Goal: Find specific page/section: Find specific page/section

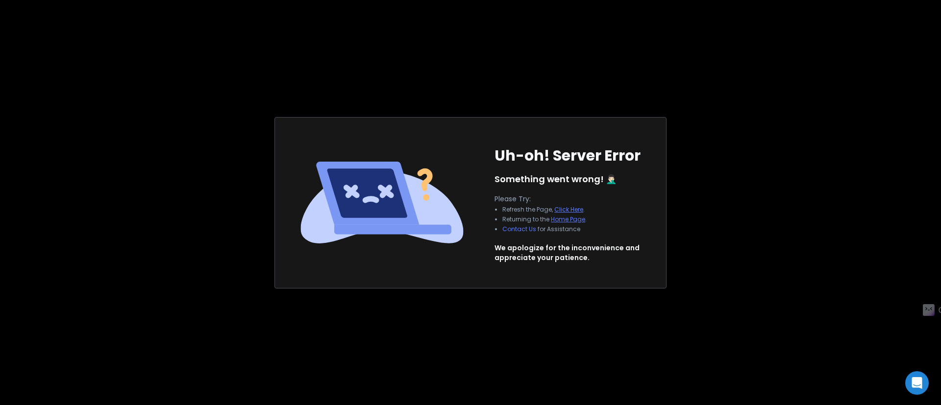
click at [563, 209] on link "Click Here" at bounding box center [569, 209] width 29 height 8
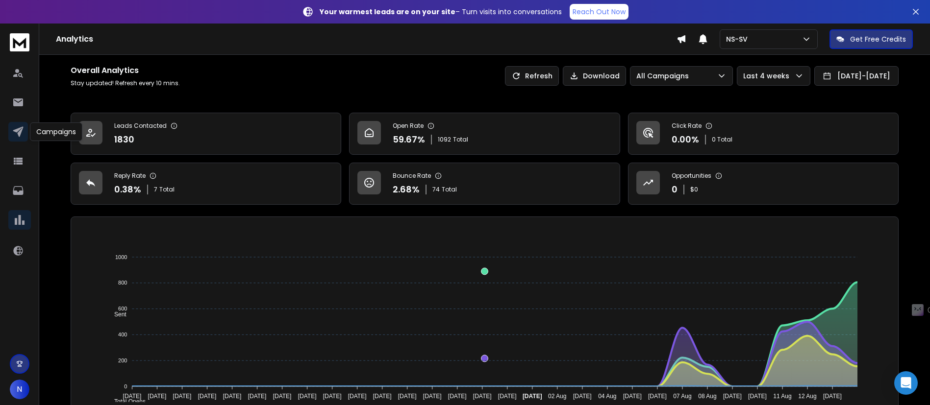
click at [17, 131] on icon at bounding box center [18, 131] width 10 height 10
